Goal: Communication & Community: Answer question/provide support

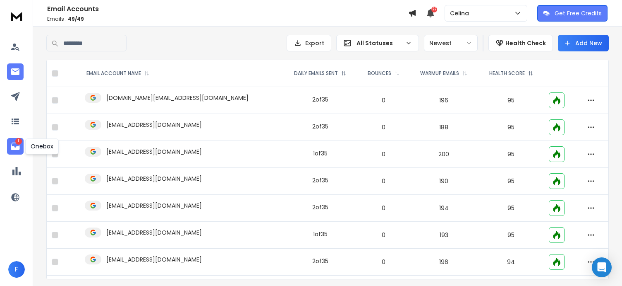
click at [10, 142] on icon at bounding box center [15, 146] width 10 height 10
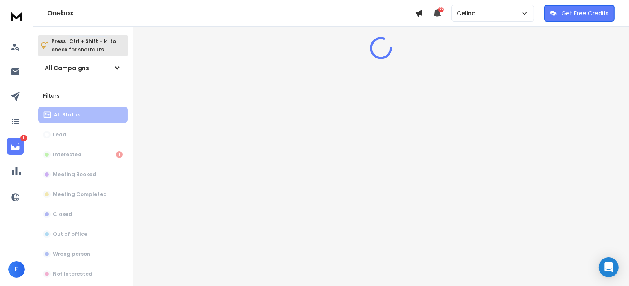
click at [88, 155] on div "All Status Lead Interested 1 Meeting Booked Meeting Completed Closed Out of off…" at bounding box center [82, 193] width 89 height 175
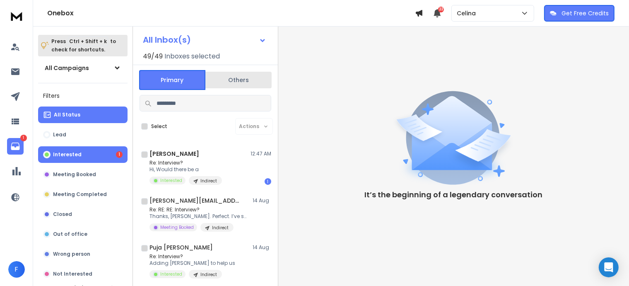
click at [76, 156] on p "Interested" at bounding box center [67, 154] width 29 height 7
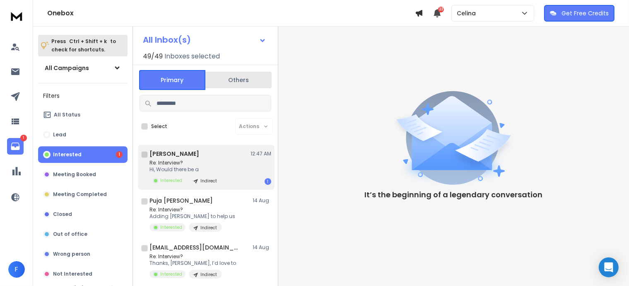
drag, startPoint x: 204, startPoint y: 154, endPoint x: 210, endPoint y: 160, distance: 9.4
click at [199, 154] on h1 "[PERSON_NAME]" at bounding box center [174, 153] width 50 height 8
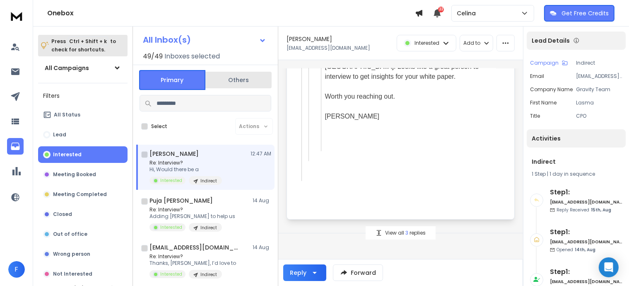
scroll to position [811, 0]
drag, startPoint x: 296, startPoint y: 119, endPoint x: 454, endPoint y: 192, distance: 173.8
copy div "Hi, Would there be a day that works for you at either 10:00 AM or 11:00 AM ET?"
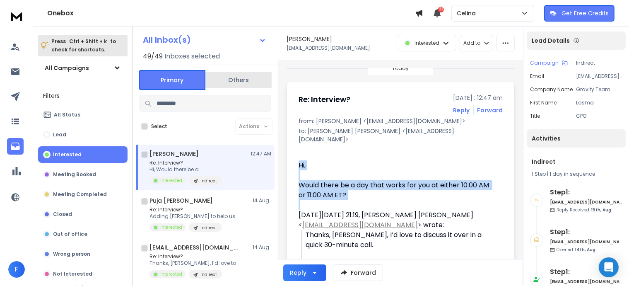
scroll to position [0, 0]
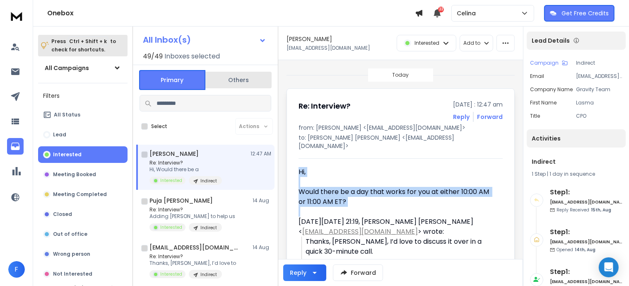
click at [397, 167] on div "Hi, Would there be a day that works for you at either 10:00 AM or 11:00 AM ET?" at bounding box center [396, 187] width 197 height 40
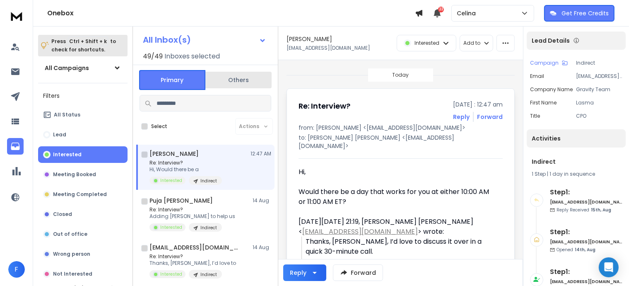
click at [303, 273] on div "Reply" at bounding box center [298, 272] width 17 height 8
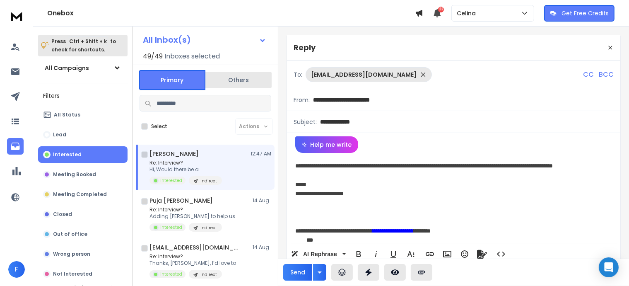
click at [598, 165] on p "**********" at bounding box center [449, 170] width 308 height 19
click at [407, 180] on p "**********" at bounding box center [449, 189] width 308 height 19
click at [379, 177] on p "**********" at bounding box center [449, 170] width 308 height 19
click at [291, 270] on button "Send" at bounding box center [297, 272] width 29 height 17
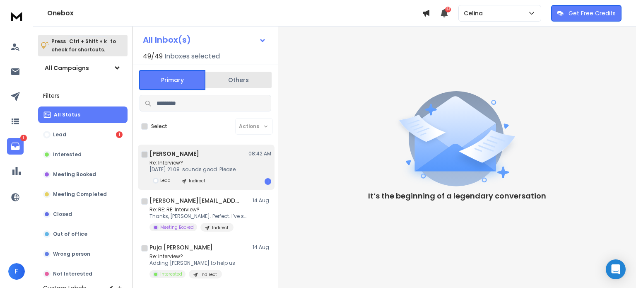
click at [198, 162] on p "Re: Interview?" at bounding box center [192, 162] width 86 height 7
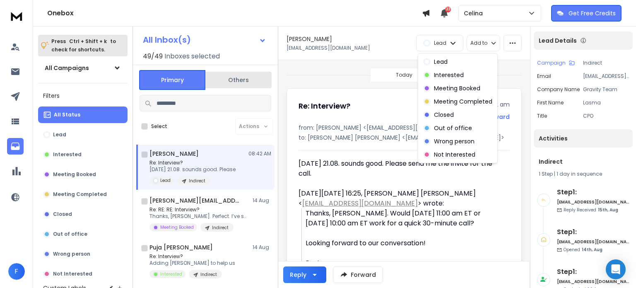
click at [440, 45] on p "Lead" at bounding box center [440, 43] width 12 height 7
click at [447, 74] on p "Interested" at bounding box center [449, 75] width 30 height 8
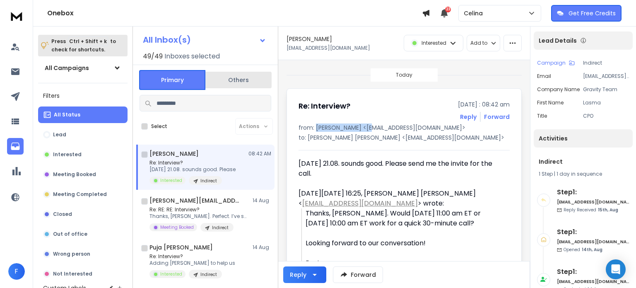
drag, startPoint x: 314, startPoint y: 126, endPoint x: 372, endPoint y: 128, distance: 58.0
click at [372, 128] on p "from: [PERSON_NAME] <[EMAIL_ADDRESS][DOMAIN_NAME]>" at bounding box center [403, 127] width 211 height 8
copy p "[PERSON_NAME]"
drag, startPoint x: 377, startPoint y: 127, endPoint x: 446, endPoint y: 129, distance: 69.1
click at [446, 129] on p "from: [PERSON_NAME] <[EMAIL_ADDRESS][DOMAIN_NAME]>" at bounding box center [403, 127] width 211 height 8
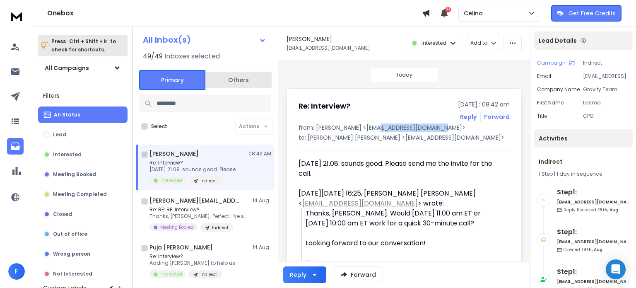
copy p "[EMAIL_ADDRESS][DOMAIN_NAME]"
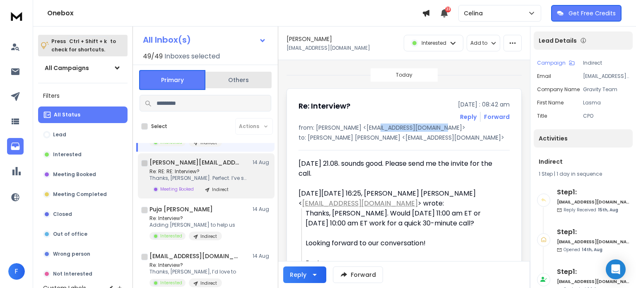
scroll to position [41, 0]
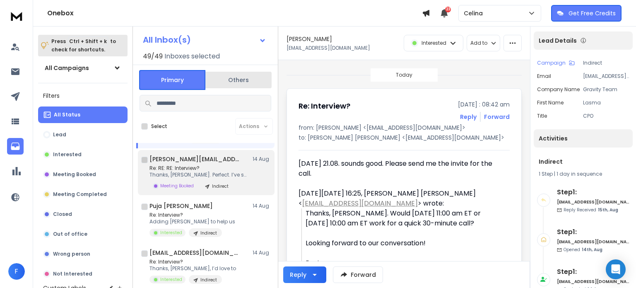
click at [210, 170] on p "Re: RE: RE: Interview?" at bounding box center [198, 168] width 99 height 7
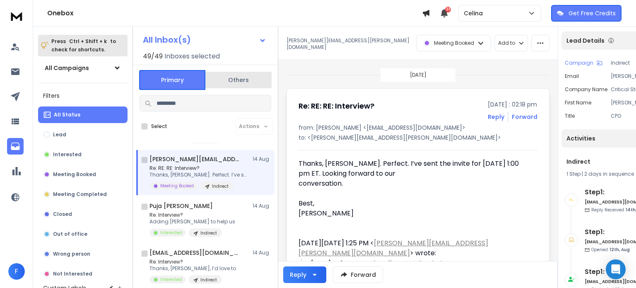
drag, startPoint x: 298, startPoint y: 158, endPoint x: 389, endPoint y: 213, distance: 106.4
copy div "Thanks, [PERSON_NAME]. Perfect. I’ve sent the invite for [DATE] 1:00 pm ET. Loo…"
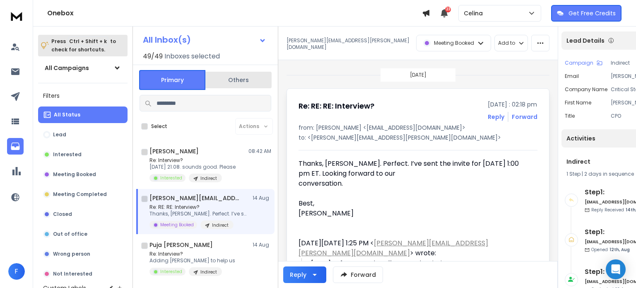
scroll to position [0, 0]
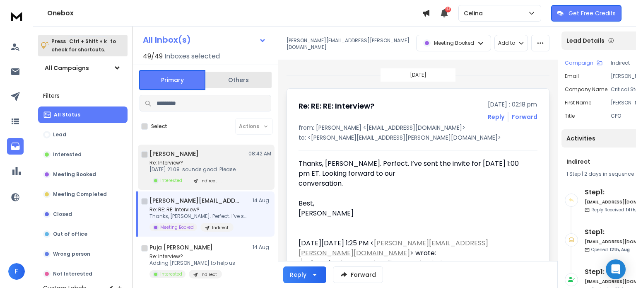
click at [217, 166] on p "[DATE] 21.08. sounds good. Please" at bounding box center [192, 169] width 86 height 7
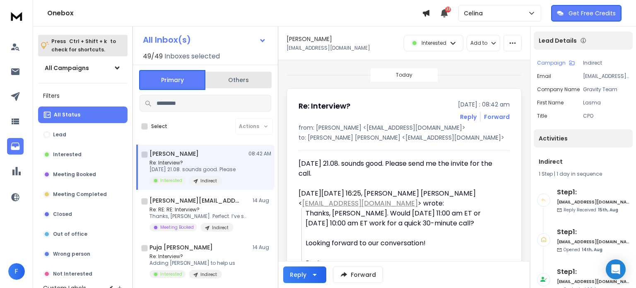
click at [303, 276] on div "Reply" at bounding box center [298, 274] width 17 height 8
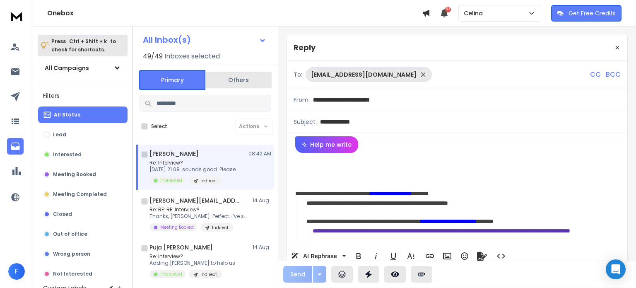
click at [329, 168] on div at bounding box center [457, 165] width 324 height 9
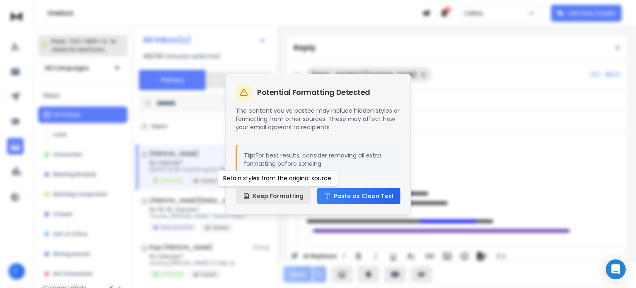
click at [286, 193] on button "Keep Formatting" at bounding box center [273, 195] width 74 height 17
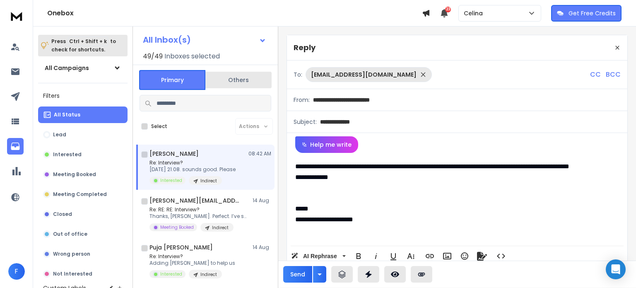
click at [334, 165] on div "**********" at bounding box center [452, 177] width 315 height 32
drag, startPoint x: 519, startPoint y: 165, endPoint x: 526, endPoint y: 164, distance: 7.1
click at [526, 165] on div "**********" at bounding box center [452, 177] width 315 height 32
drag, startPoint x: 530, startPoint y: 181, endPoint x: 529, endPoint y: 177, distance: 4.6
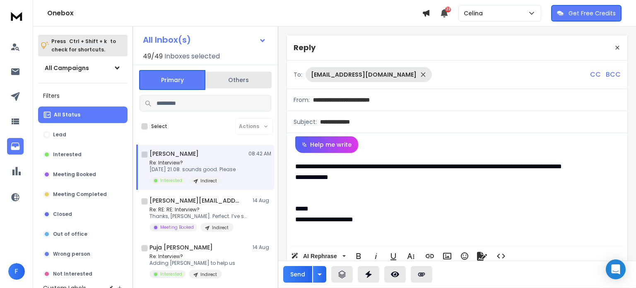
click at [530, 181] on div "**********" at bounding box center [452, 177] width 315 height 32
click at [522, 168] on div "**********" at bounding box center [452, 177] width 315 height 32
click at [535, 168] on div "**********" at bounding box center [452, 177] width 315 height 32
click at [559, 165] on div "**********" at bounding box center [452, 177] width 315 height 32
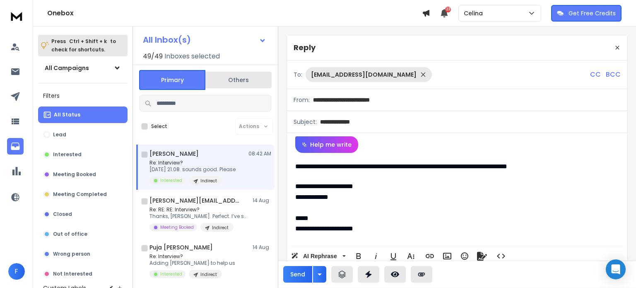
click at [293, 196] on div "**********" at bounding box center [457, 198] width 340 height 91
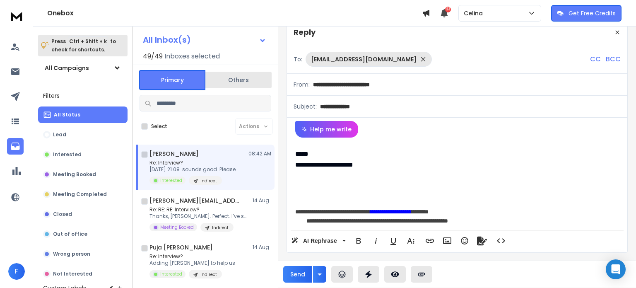
scroll to position [41, 0]
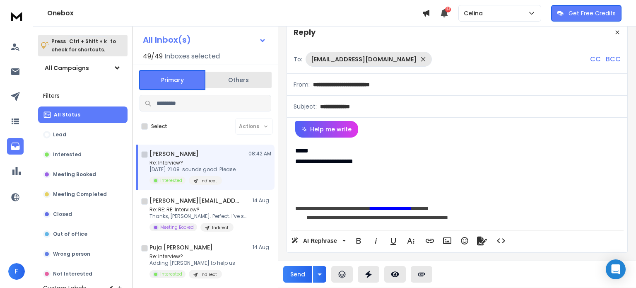
click at [300, 273] on button "Send" at bounding box center [297, 274] width 29 height 17
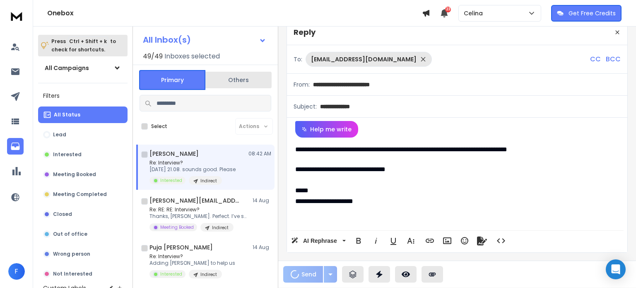
scroll to position [0, 0]
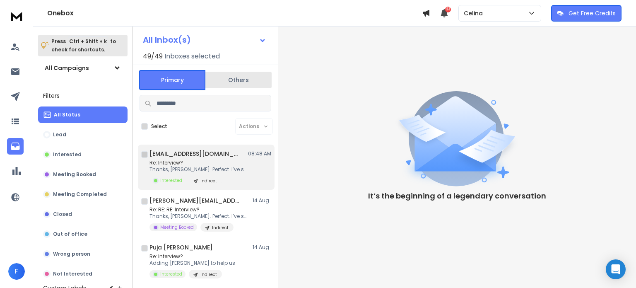
click at [233, 159] on div "Re: Interview? Thanks, Lasma. Perfect. I’ve sent Interested Indirect" at bounding box center [210, 171] width 122 height 25
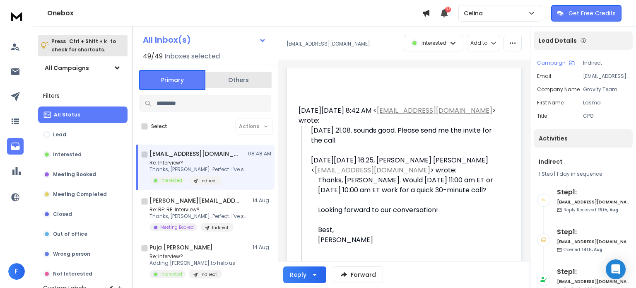
scroll to position [166, 0]
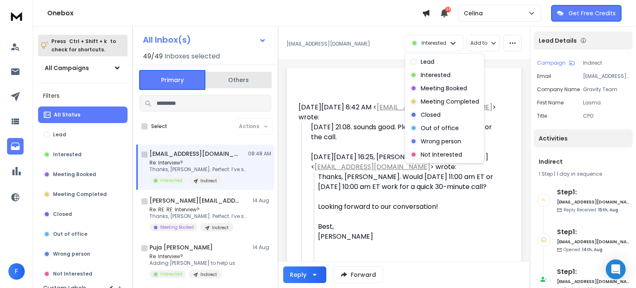
click at [435, 48] on div "Interested" at bounding box center [433, 43] width 59 height 16
click at [444, 91] on p "Meeting Booked" at bounding box center [443, 88] width 46 height 8
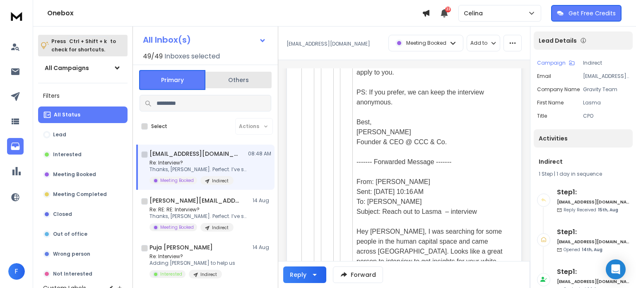
scroll to position [993, 0]
click at [493, 274] on div "Reply Forward" at bounding box center [404, 274] width 252 height 27
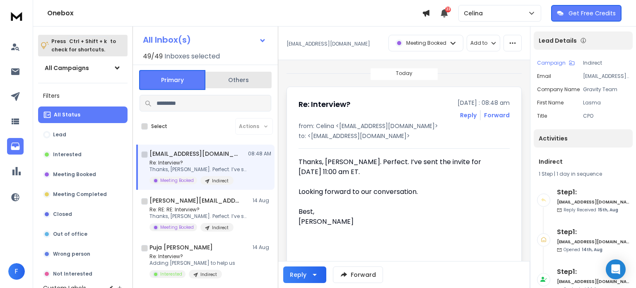
scroll to position [0, 0]
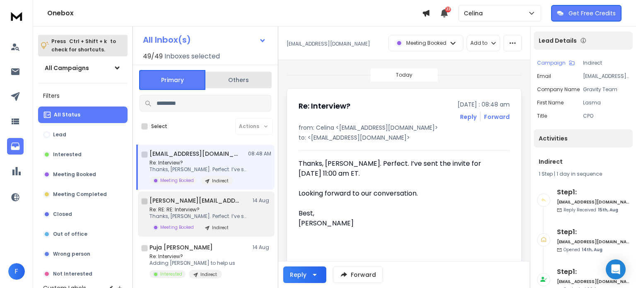
click at [231, 206] on p "Re: RE: RE: Interview?" at bounding box center [198, 209] width 99 height 7
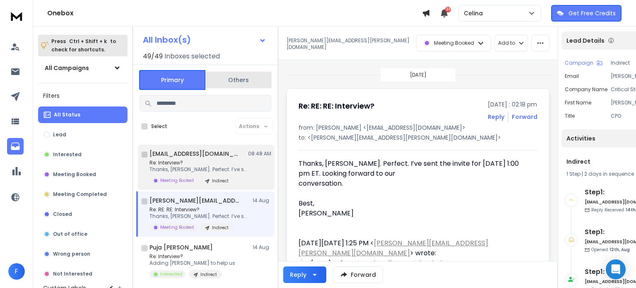
click at [236, 166] on div "Re: Interview? Thanks, Lasma. Perfect. I’ve sent Meeting Booked Indirect" at bounding box center [210, 171] width 122 height 25
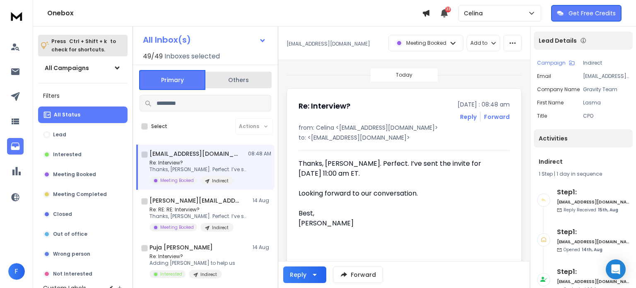
click at [311, 273] on icon "button" at bounding box center [315, 274] width 10 height 10
click at [305, 241] on p "Reply" at bounding box center [298, 237] width 29 height 12
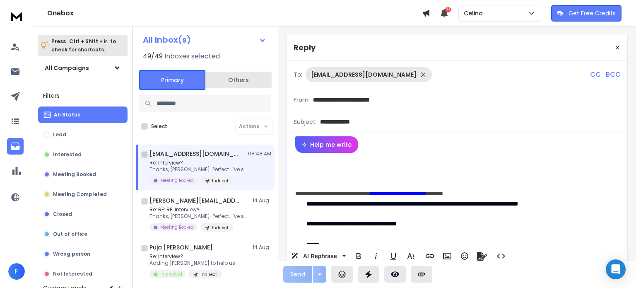
click at [615, 46] on icon at bounding box center [617, 48] width 4 height 4
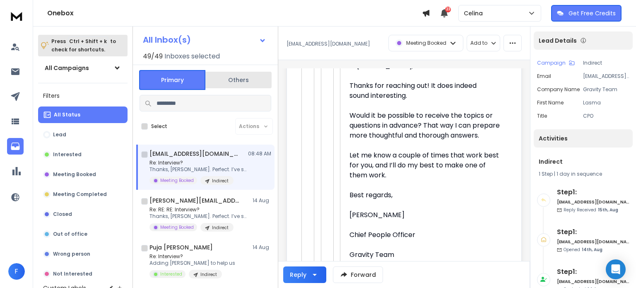
scroll to position [621, 0]
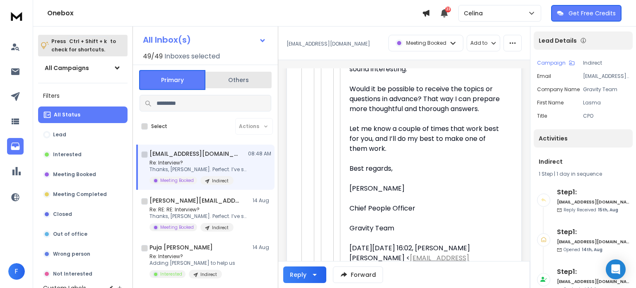
drag, startPoint x: 349, startPoint y: 206, endPoint x: 418, endPoint y: 212, distance: 68.9
click at [418, 212] on div "Best regards, Lāsma Maksimoviča Chief People Officer Gravity Team" at bounding box center [426, 198] width 154 height 70
copy div "[PERSON_NAME]"
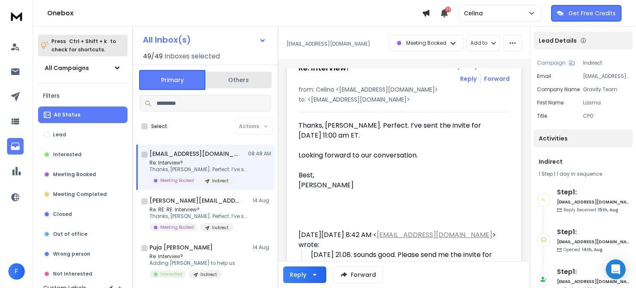
scroll to position [41, 0]
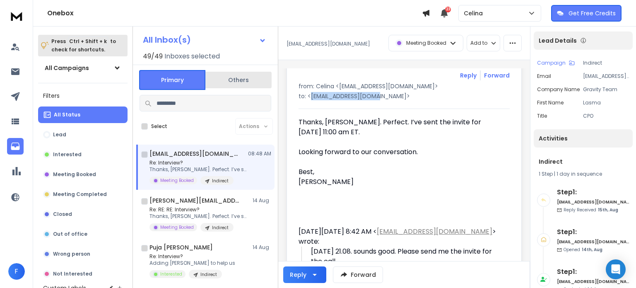
drag, startPoint x: 310, startPoint y: 95, endPoint x: 378, endPoint y: 99, distance: 68.4
click at [378, 99] on p "to: <lasma@gravityteam.co>" at bounding box center [403, 96] width 211 height 8
copy p "[EMAIL_ADDRESS][DOMAIN_NAME]"
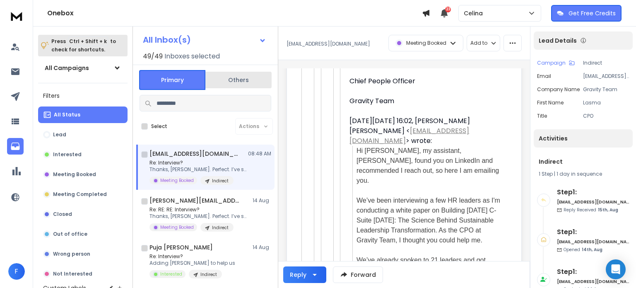
scroll to position [745, 0]
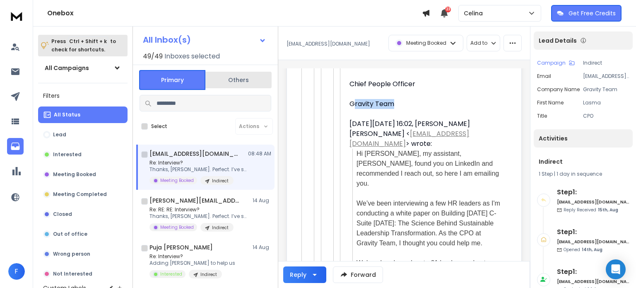
drag, startPoint x: 351, startPoint y: 123, endPoint x: 372, endPoint y: 125, distance: 20.8
click at [402, 109] on div "Best regards, Lāsma Maksimoviča Chief People Officer Gravity Team" at bounding box center [426, 74] width 154 height 70
click at [355, 109] on div "Best regards, Lāsma Maksimoviča Chief People Officer Gravity Team" at bounding box center [426, 74] width 154 height 70
drag, startPoint x: 349, startPoint y: 121, endPoint x: 394, endPoint y: 124, distance: 44.4
click at [394, 109] on div "Best regards, Lāsma Maksimoviča Chief People Officer Gravity Team" at bounding box center [426, 74] width 154 height 70
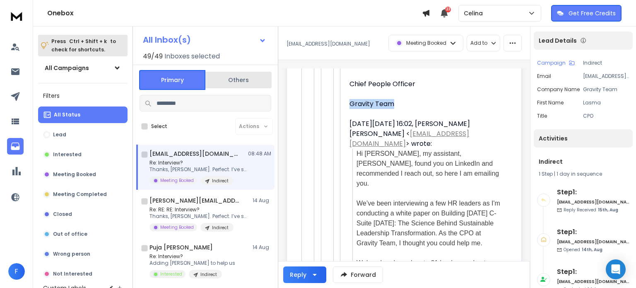
copy div "Gravity Team"
